Goal: Task Accomplishment & Management: Use online tool/utility

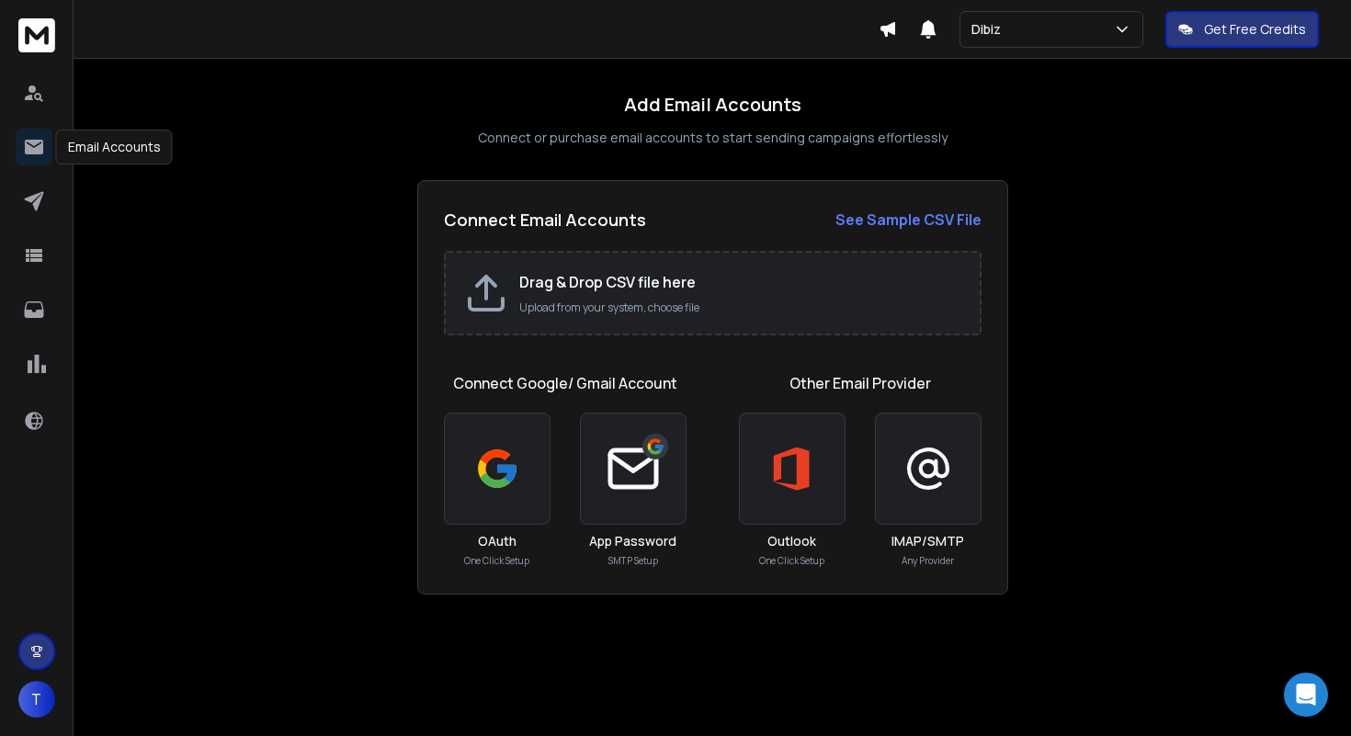
click at [34, 158] on link at bounding box center [34, 147] width 37 height 37
